Goal: Task Accomplishment & Management: Manage account settings

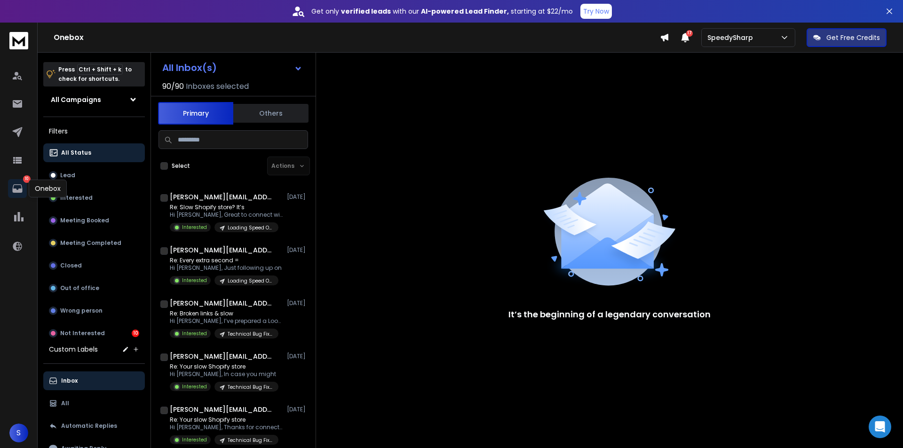
click at [19, 187] on icon at bounding box center [17, 188] width 11 height 11
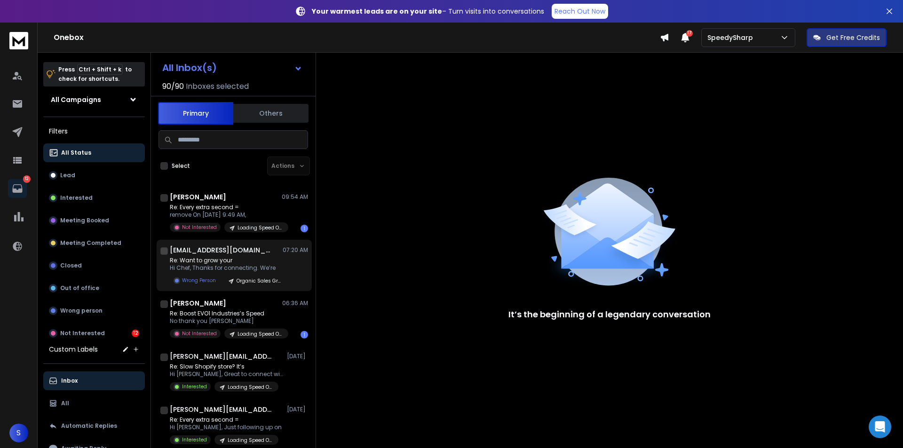
click at [241, 266] on p "Hi Chef, Thanks for connecting. We’re" at bounding box center [226, 268] width 113 height 8
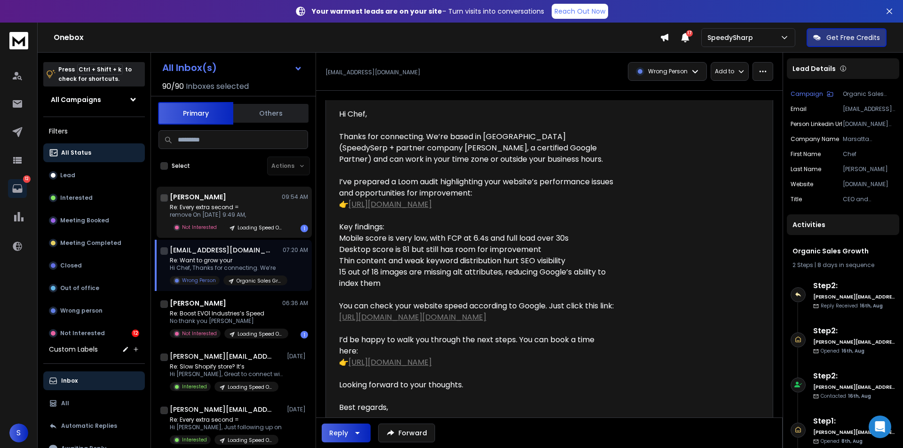
click at [252, 220] on div "Re: Every extra second = remove On 8/19/25 9:49 AM, Not Interested Loading Spee…" at bounding box center [229, 218] width 118 height 29
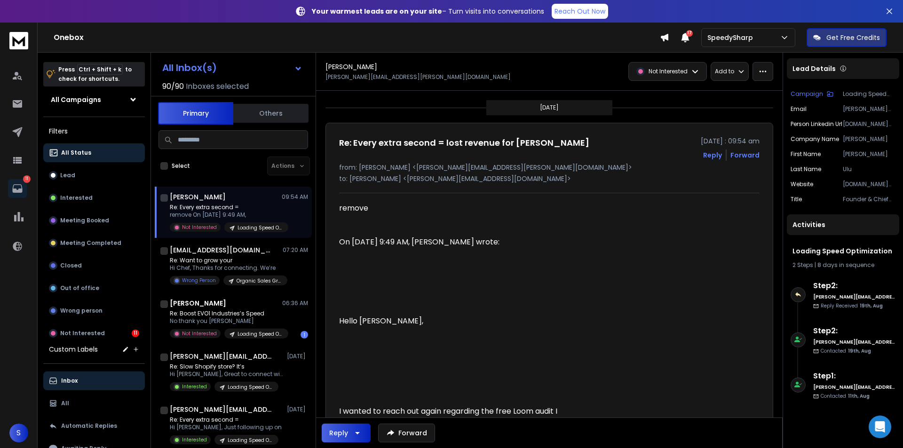
scroll to position [47, 0]
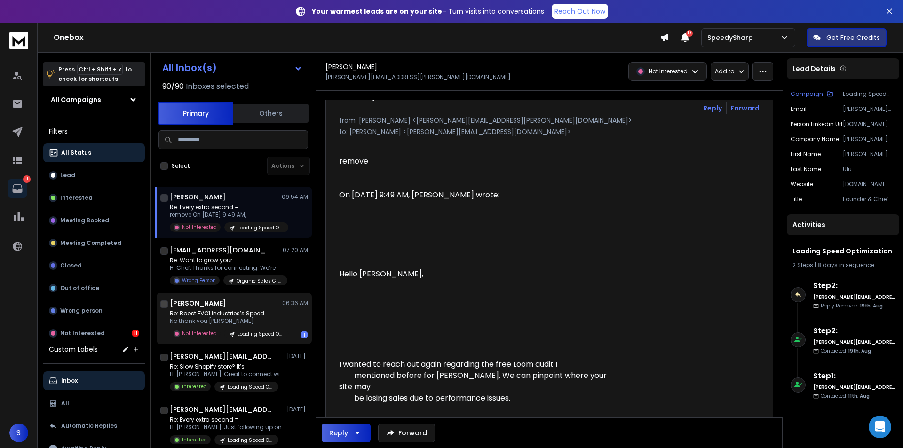
click at [239, 317] on p "No thank you Marty Fritz" at bounding box center [226, 321] width 113 height 8
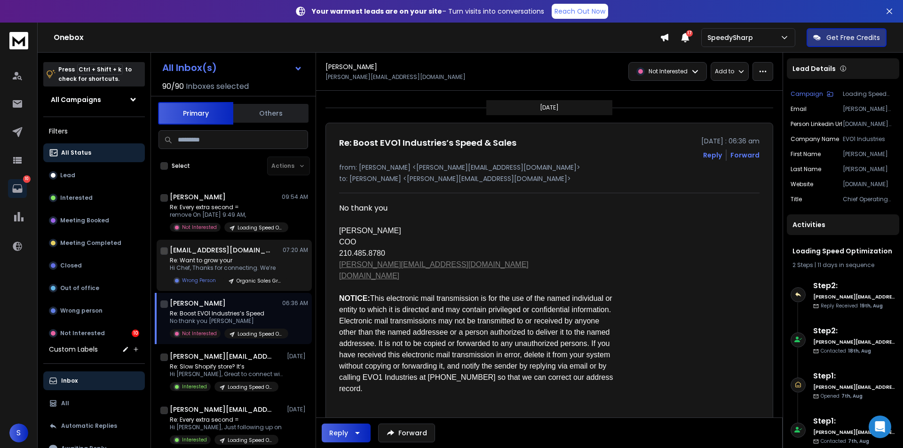
click at [249, 254] on h1 "jeffray@marsattachocolate.com" at bounding box center [221, 249] width 103 height 9
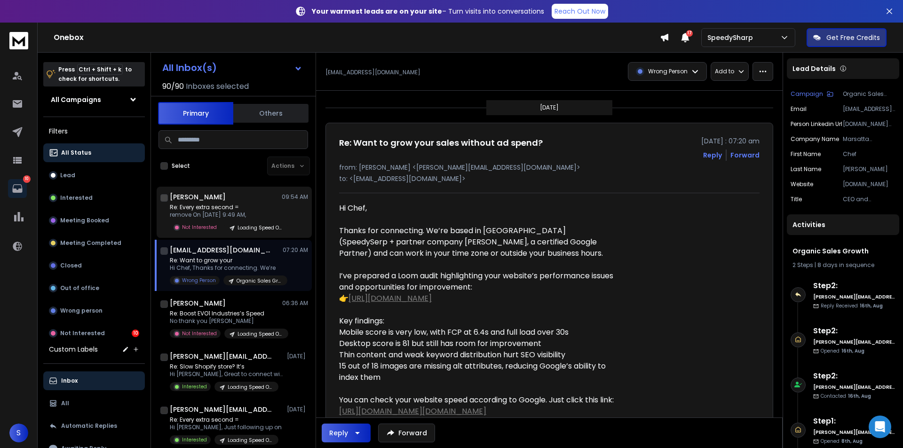
click at [238, 209] on p "Re: Every extra second =" at bounding box center [226, 208] width 113 height 8
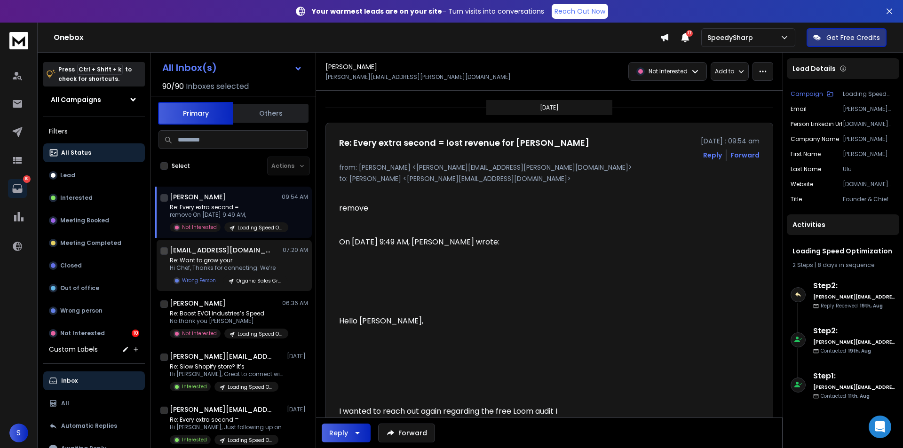
click at [215, 255] on div "jeffray@marsattachocolate.com 07:20 AM Re: Want to grow your Hi Chef, Thanks fo…" at bounding box center [239, 265] width 138 height 40
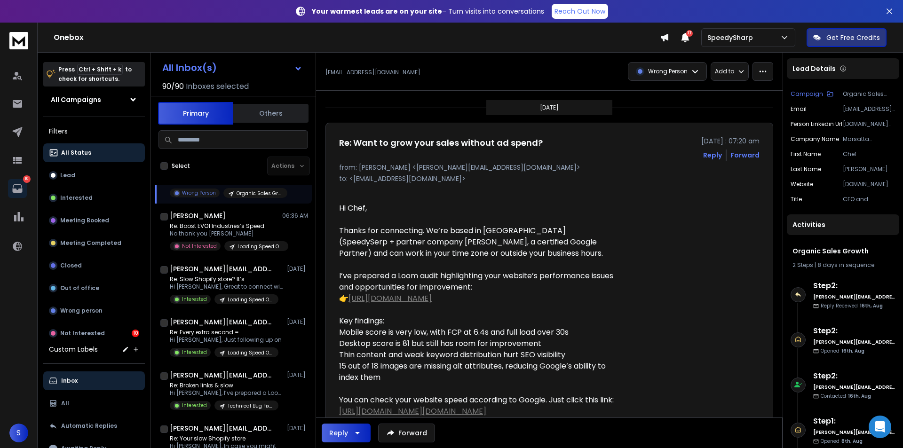
scroll to position [94, 0]
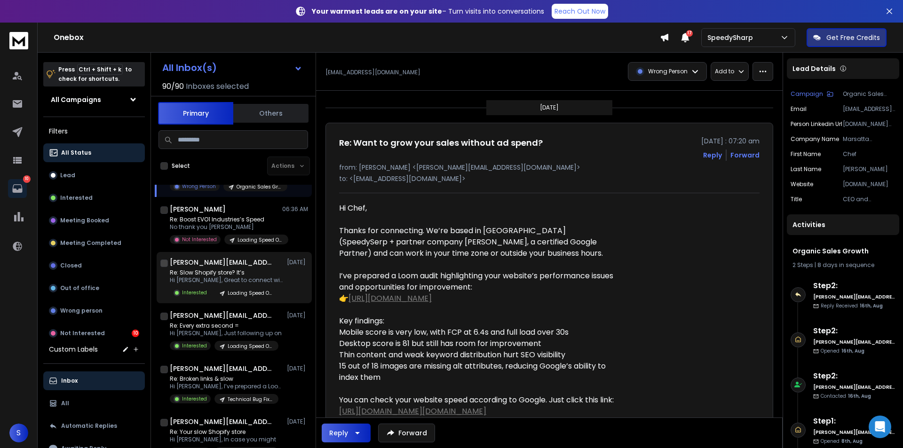
click at [211, 270] on p "Re: Slow Shopify store? It’s" at bounding box center [226, 273] width 113 height 8
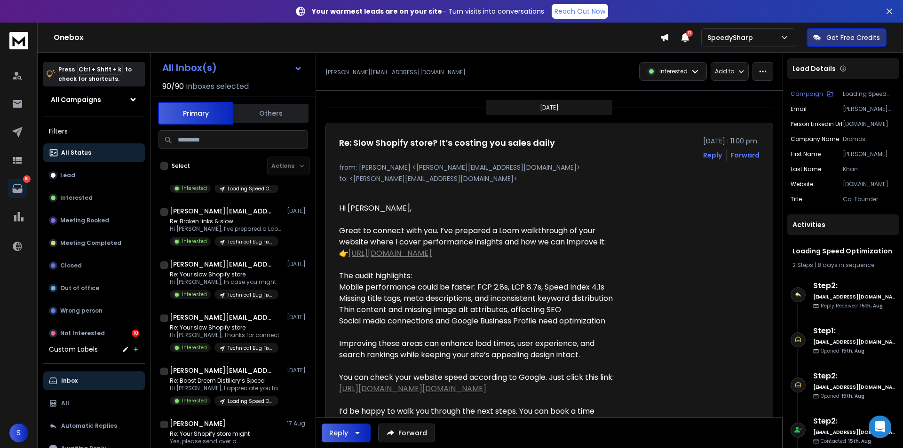
scroll to position [282, 0]
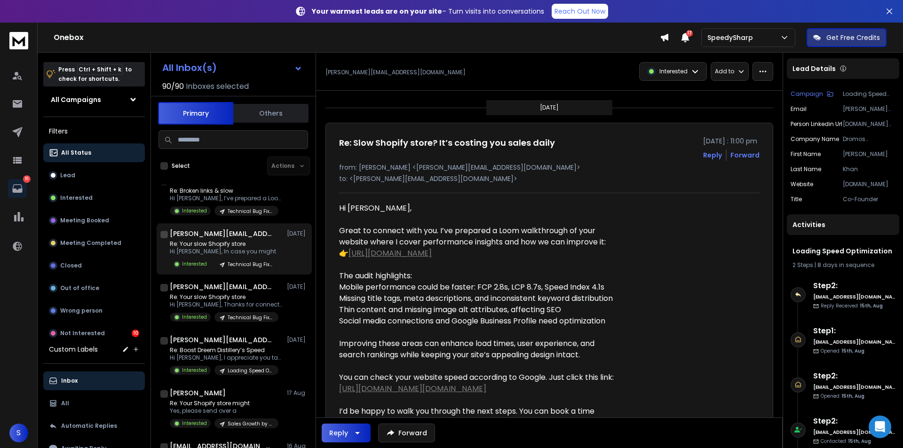
click at [214, 244] on p "Re: Your slow Shopify store" at bounding box center [224, 244] width 109 height 8
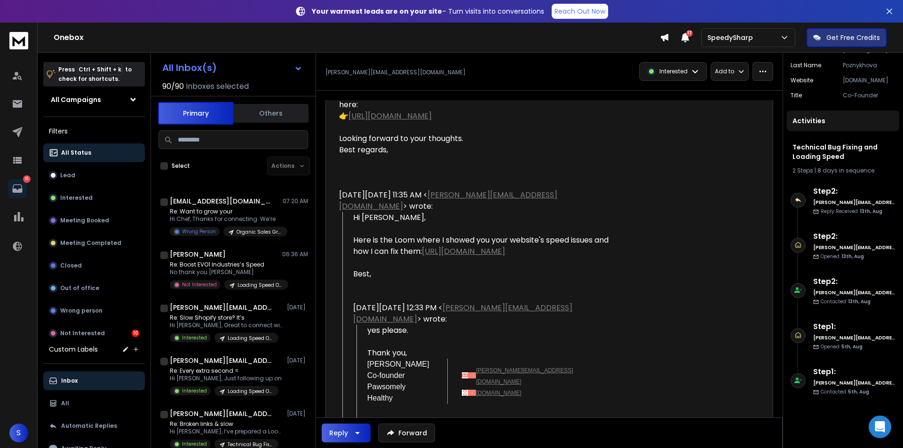
scroll to position [0, 0]
